Goal: Task Accomplishment & Management: Use online tool/utility

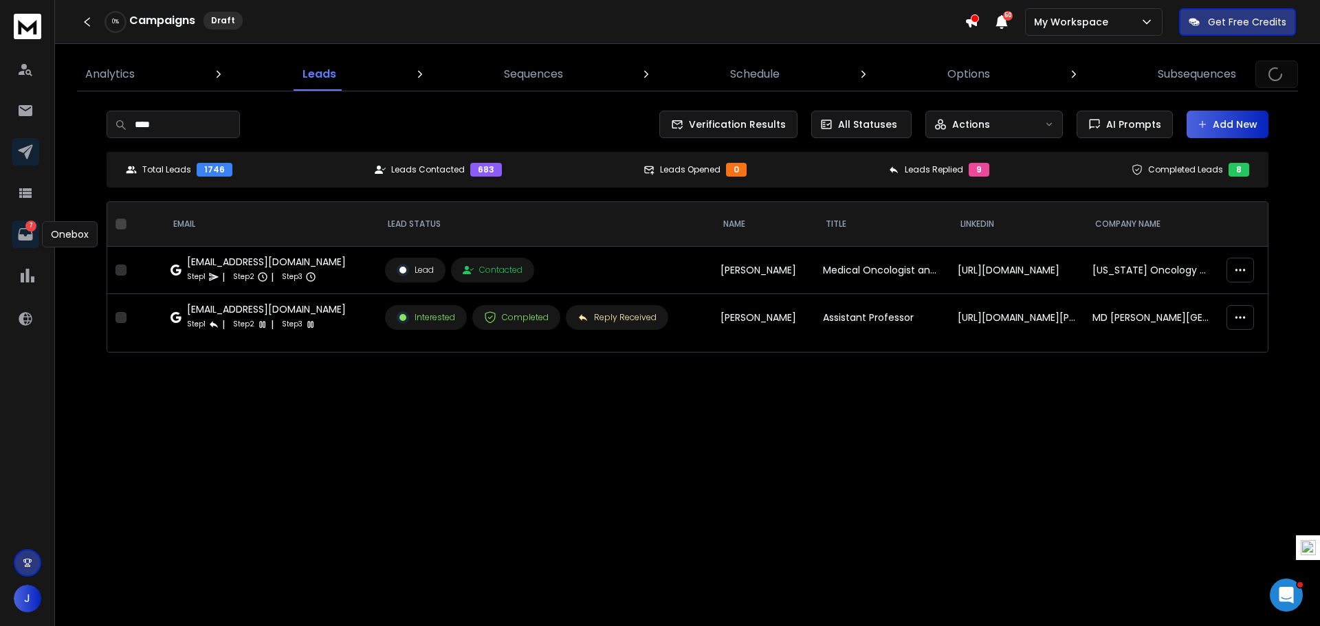
click at [18, 234] on icon at bounding box center [25, 234] width 16 height 16
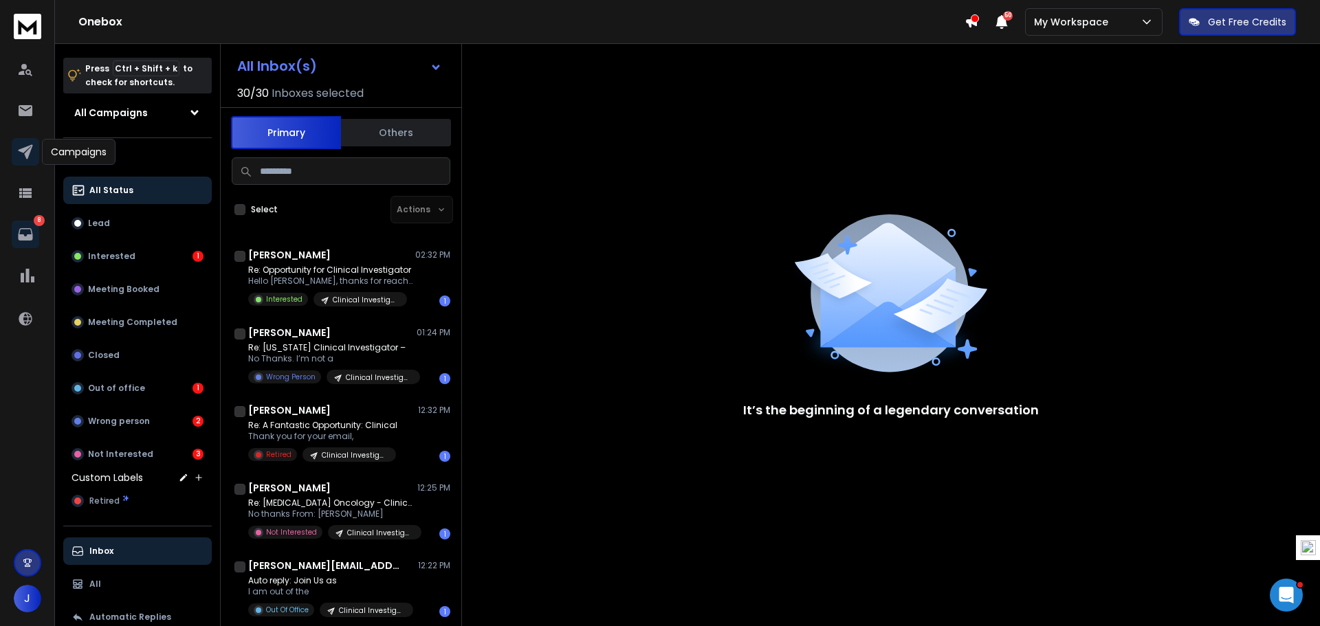
click at [22, 151] on icon at bounding box center [25, 151] width 14 height 14
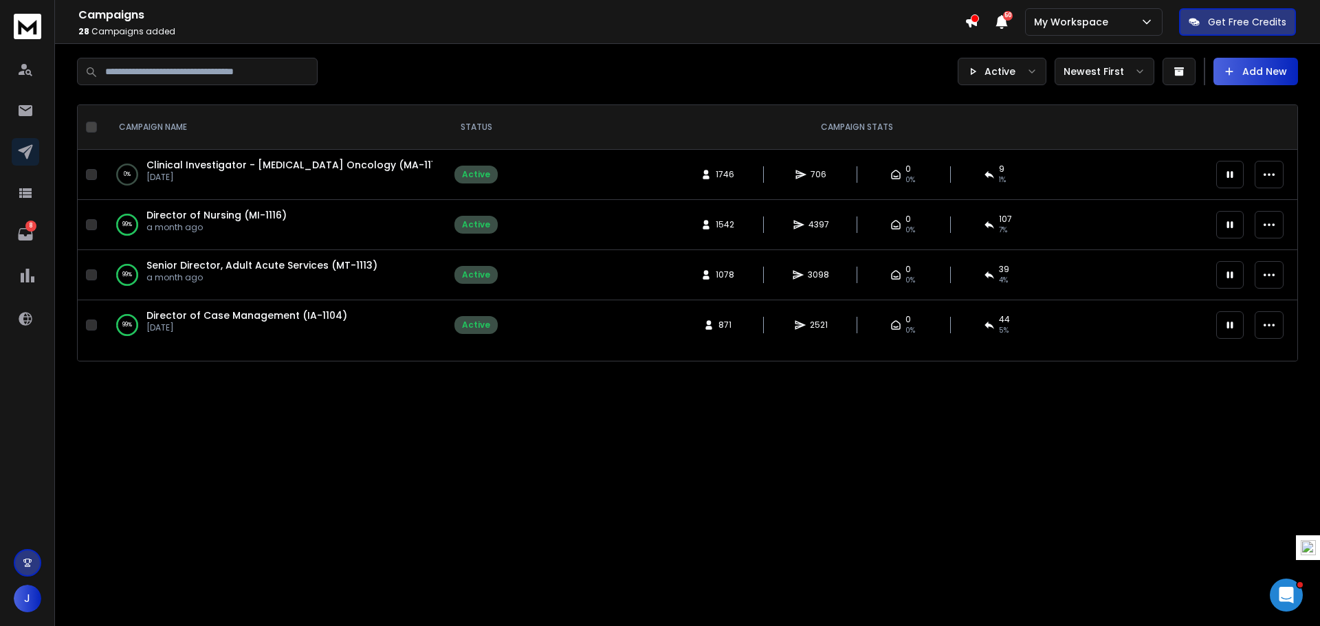
click at [245, 159] on span "Clinical Investigator - [MEDICAL_DATA] Oncology (MA-1117)" at bounding box center [295, 165] width 299 height 14
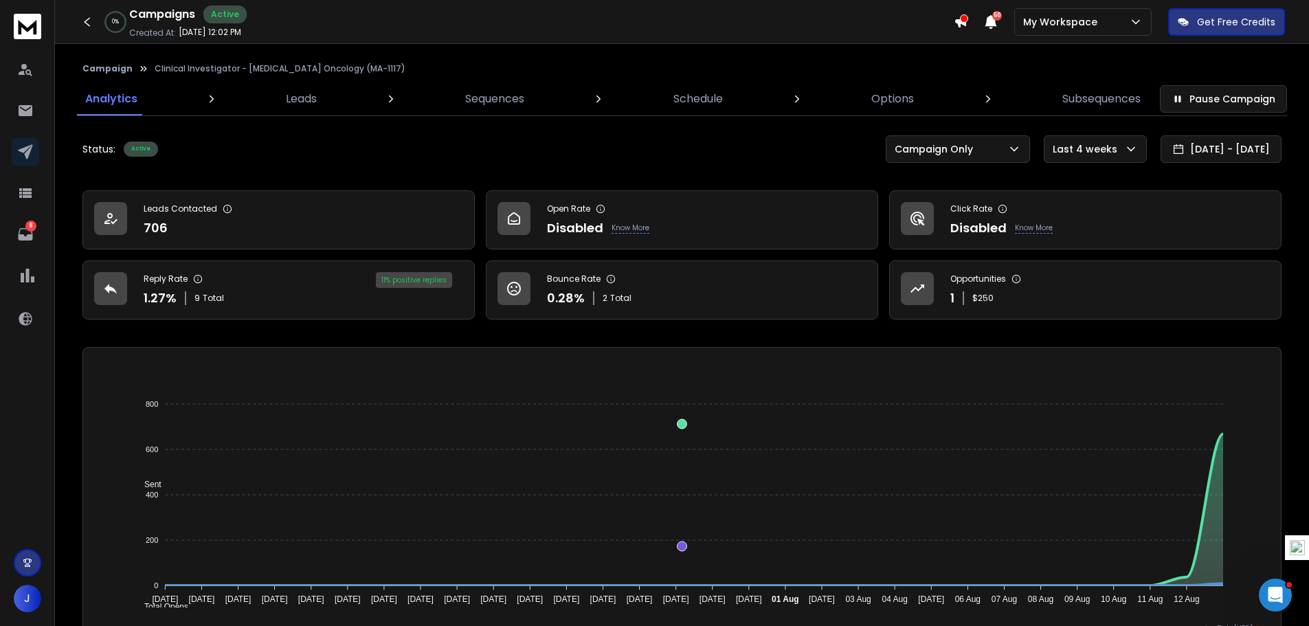
click at [663, 290] on link "Bounce Rate 0.28 % 2 Total" at bounding box center [682, 289] width 392 height 59
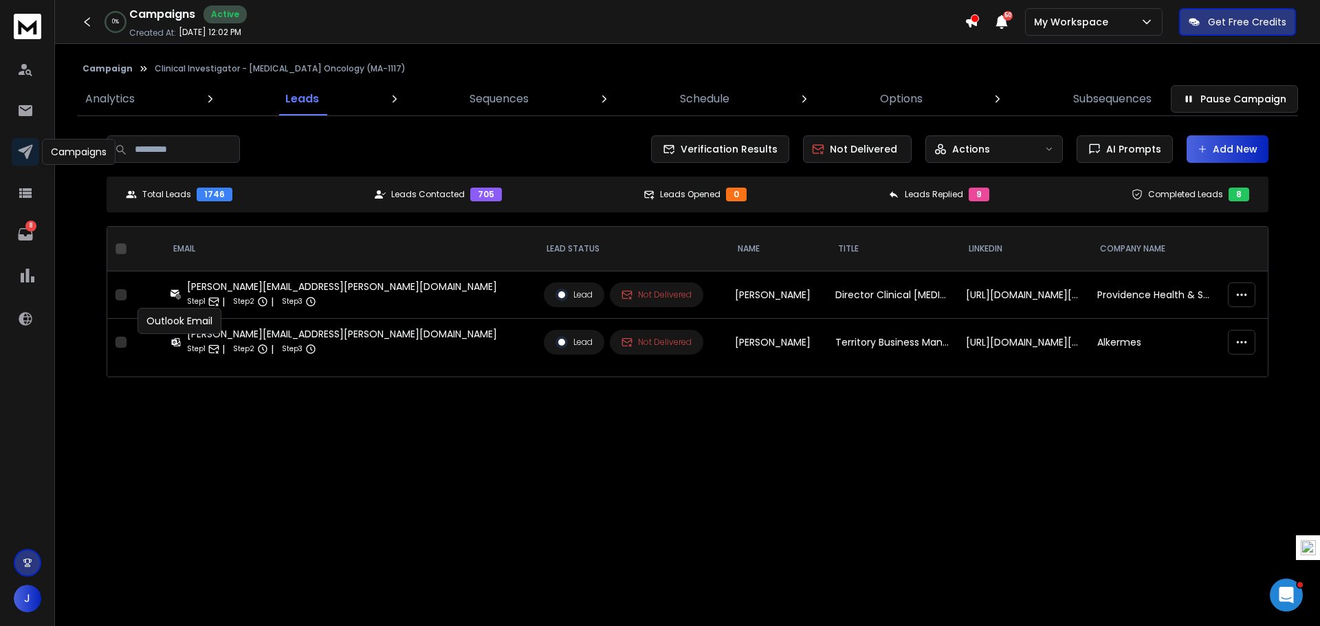
click at [23, 151] on icon at bounding box center [25, 151] width 14 height 14
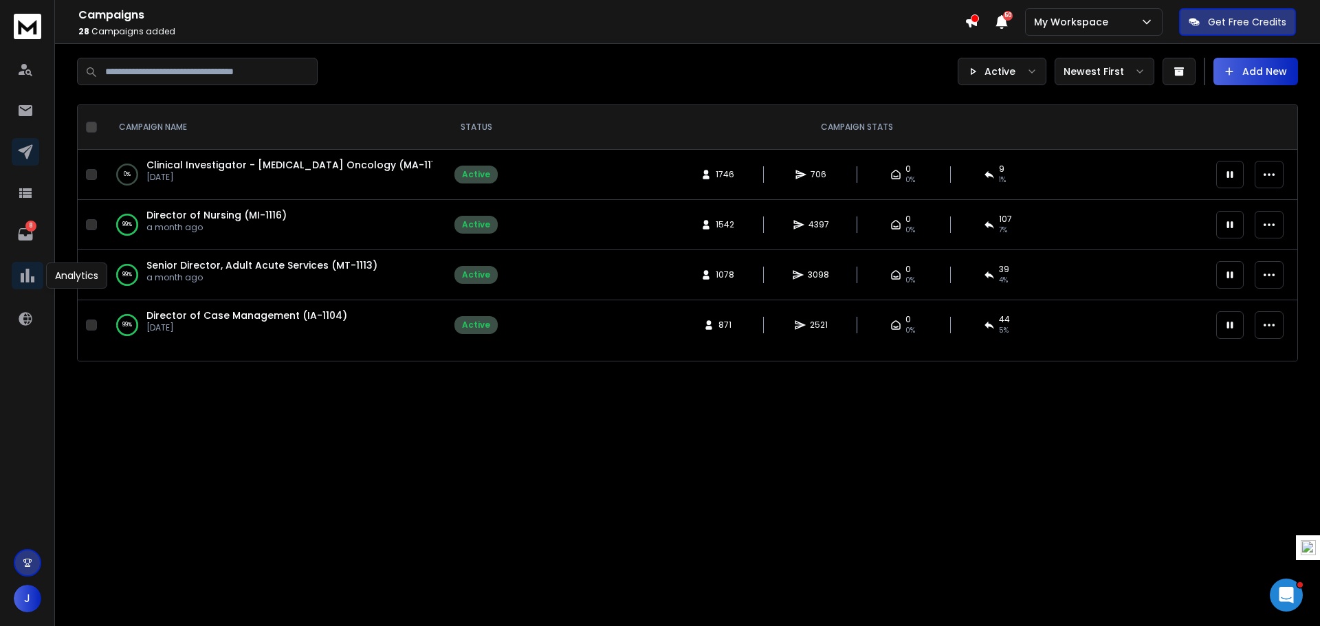
click at [23, 277] on icon at bounding box center [28, 276] width 14 height 14
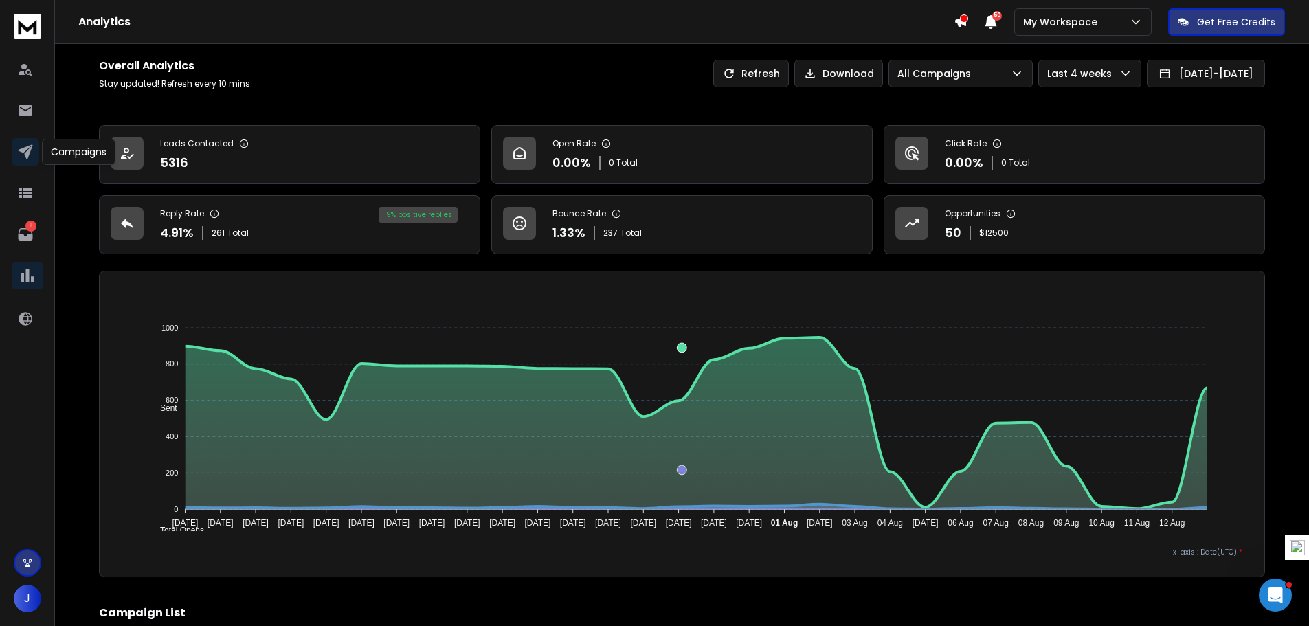
click at [26, 151] on icon at bounding box center [25, 152] width 16 height 16
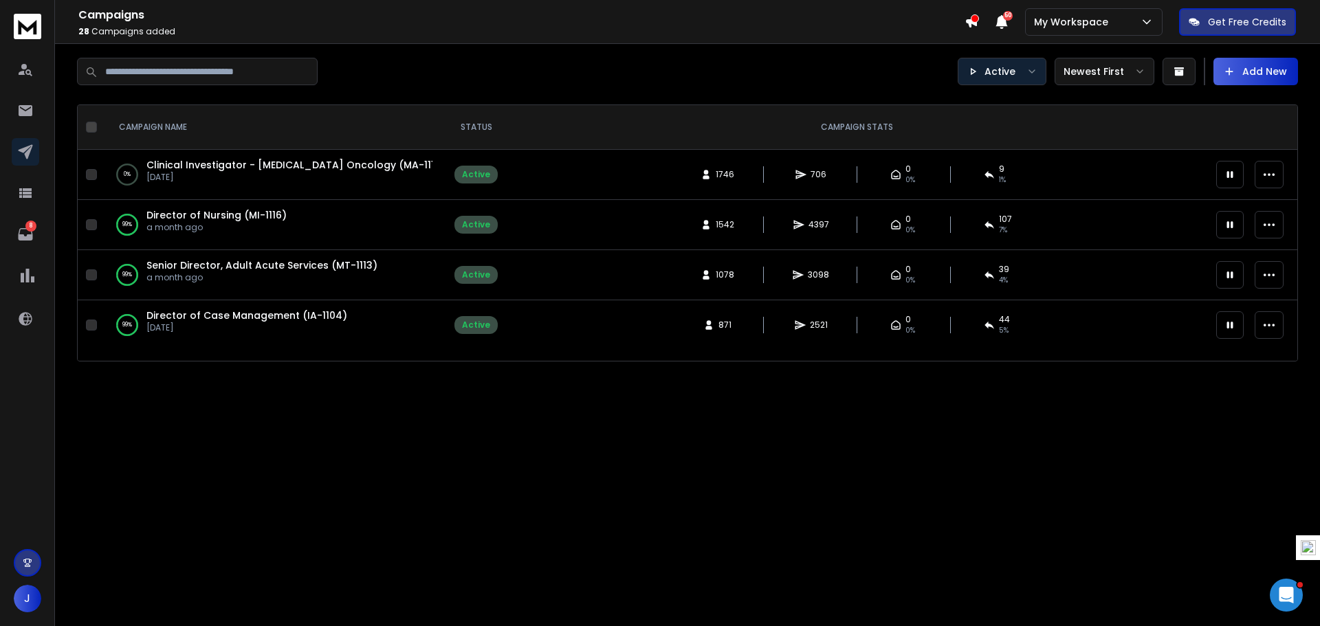
click at [1031, 67] on div "Active" at bounding box center [1001, 72] width 71 height 14
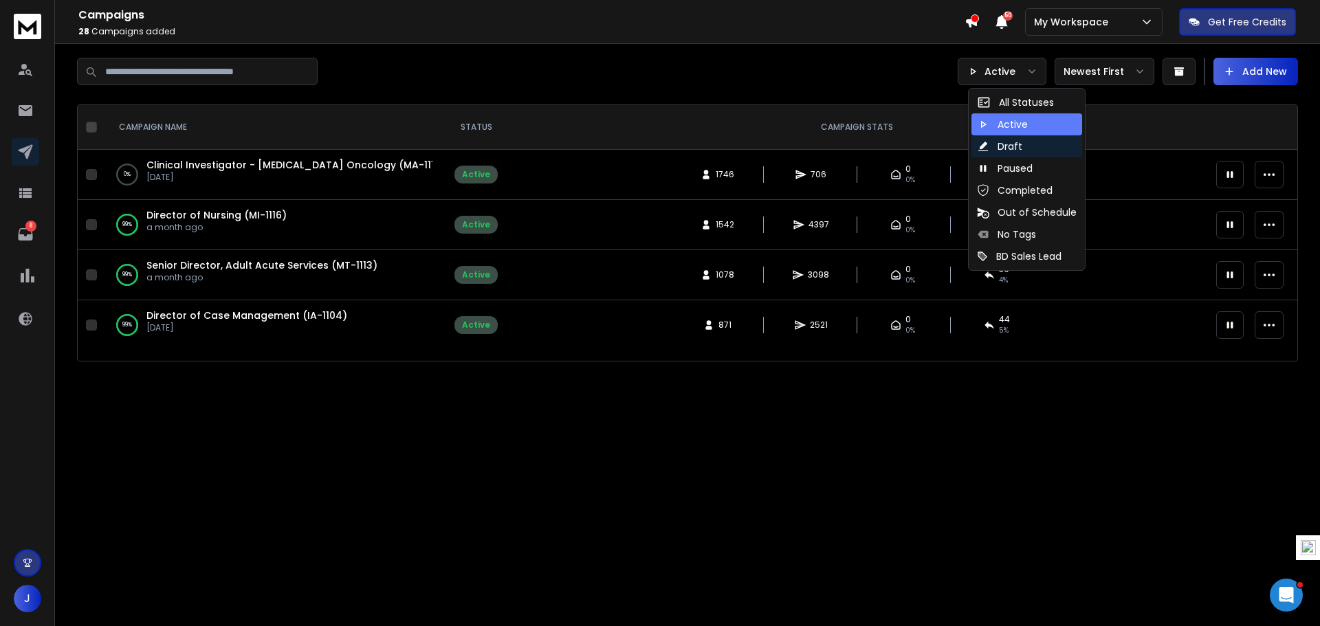
click at [1008, 143] on div "Draft" at bounding box center [999, 147] width 45 height 14
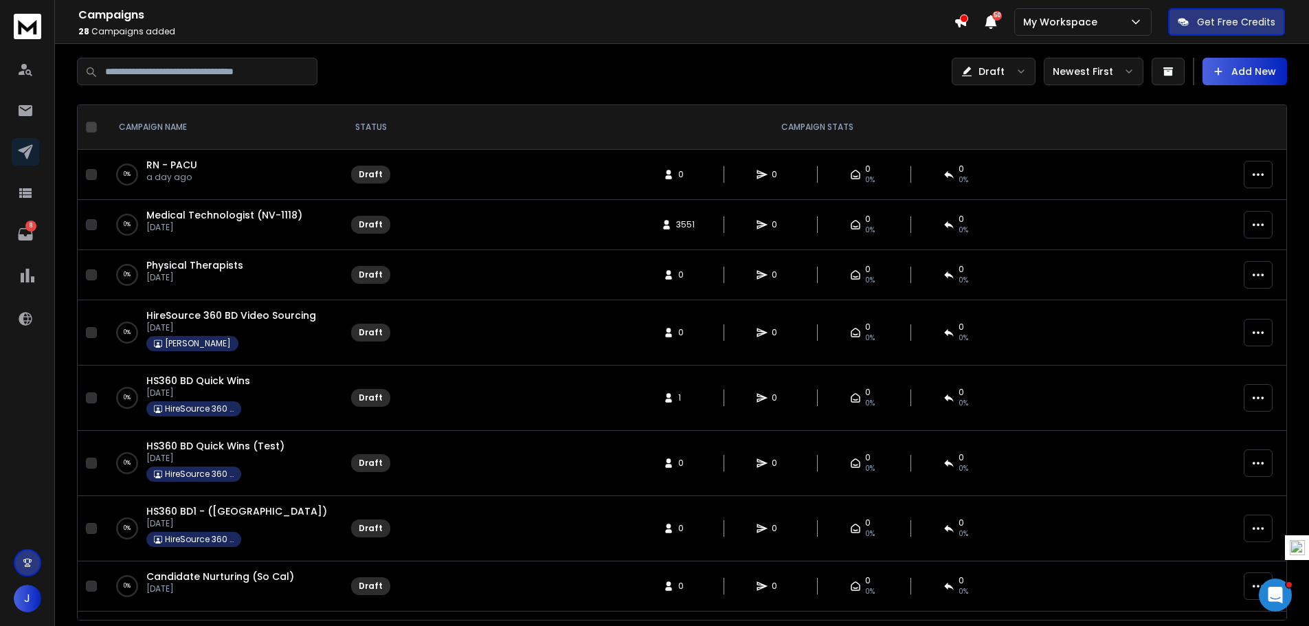
click at [199, 211] on span "Medical Technologist (NV-1118)" at bounding box center [224, 215] width 156 height 14
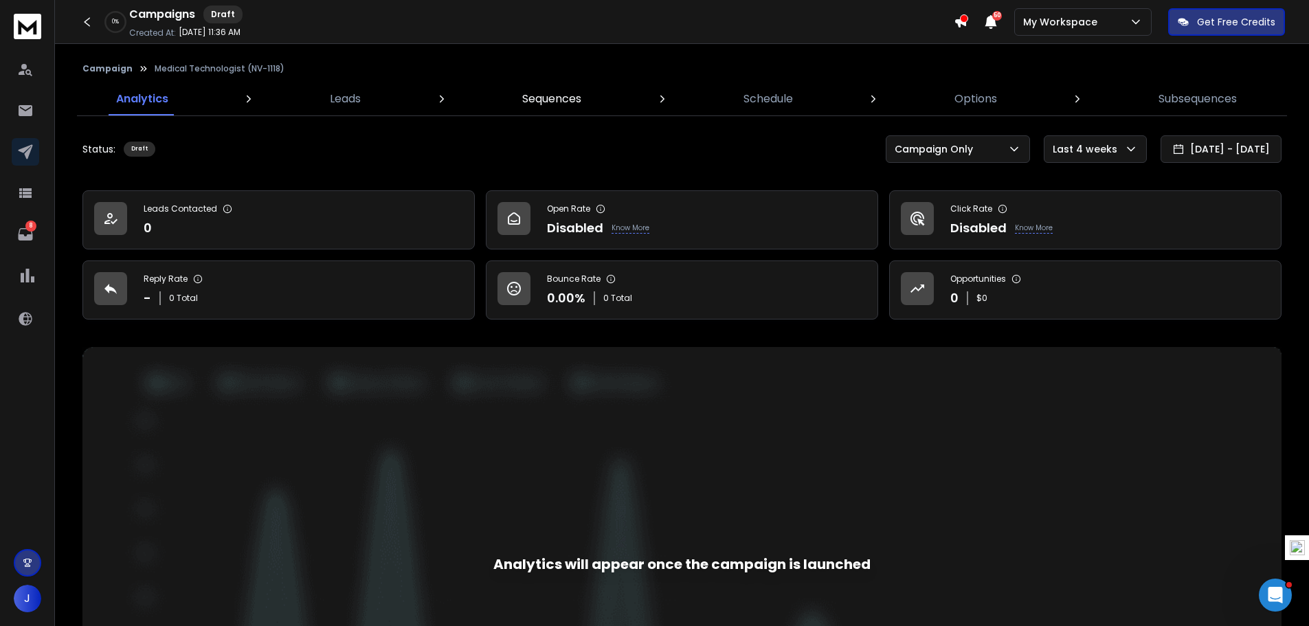
click at [545, 100] on p "Sequences" at bounding box center [551, 99] width 59 height 16
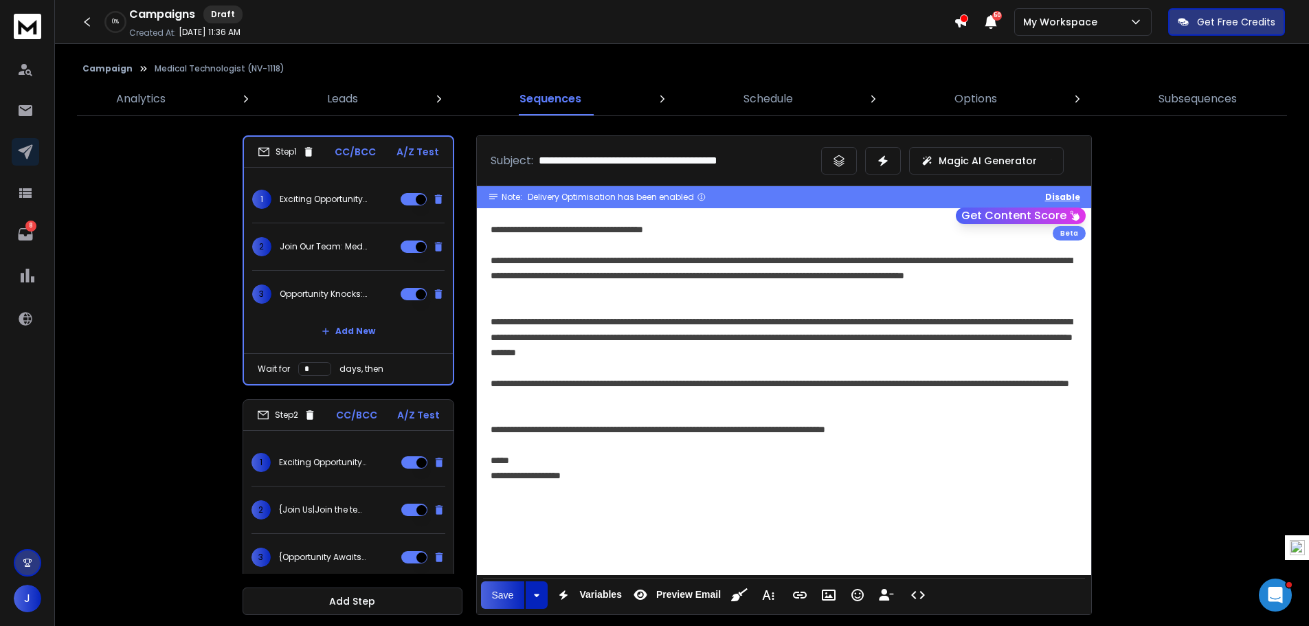
click at [124, 254] on div "**********" at bounding box center [682, 375] width 1210 height 491
click at [25, 276] on icon at bounding box center [27, 275] width 21 height 21
